Goal: Task Accomplishment & Management: Manage account settings

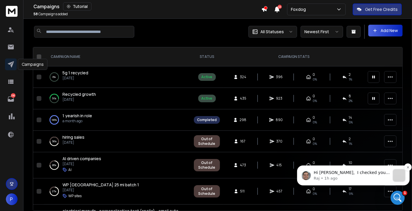
click at [363, 173] on span "Hi [PERSON_NAME], ​ I checked your account, and as per your sending schedule, e…" at bounding box center [352, 192] width 76 height 45
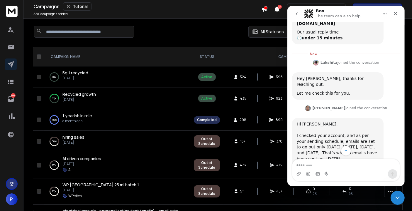
scroll to position [131, 0]
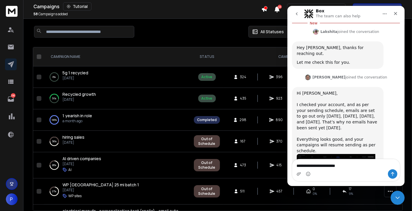
type textarea "**********"
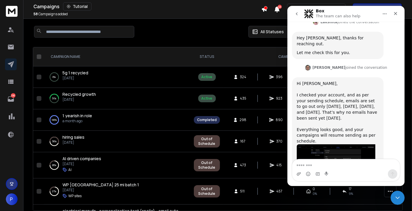
scroll to position [139, 0]
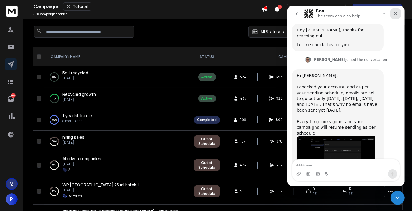
click at [397, 15] on icon "Close" at bounding box center [395, 13] width 5 height 5
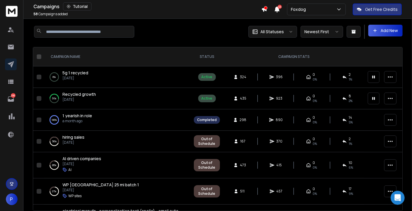
click at [103, 75] on div "0 % 5g 1 recycled [DATE]" at bounding box center [117, 77] width 135 height 14
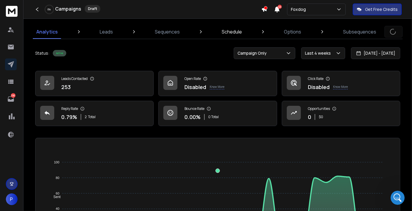
click at [235, 27] on link "Schedule" at bounding box center [231, 32] width 27 height 14
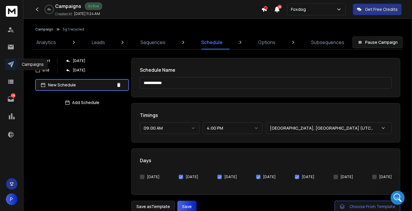
click at [13, 66] on icon at bounding box center [10, 64] width 7 height 7
